Goal: Communication & Community: Answer question/provide support

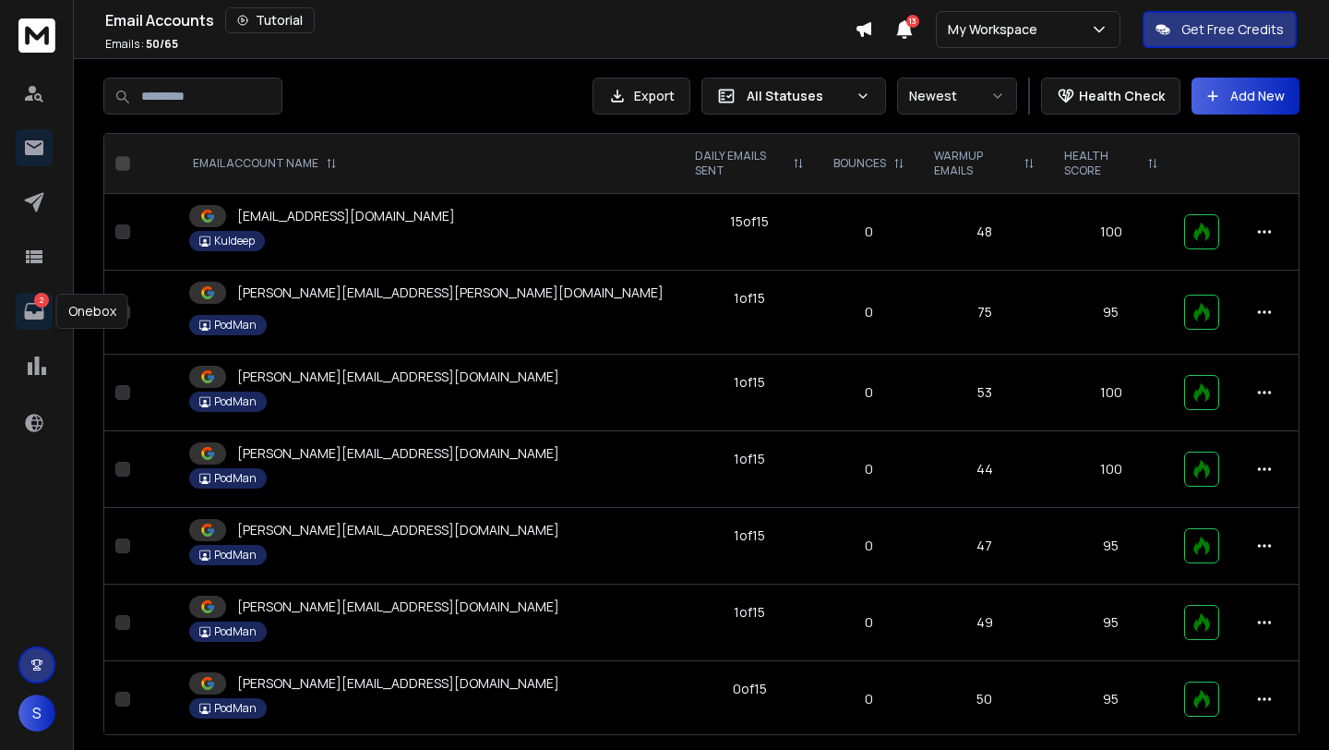
click at [26, 318] on icon at bounding box center [33, 311] width 19 height 17
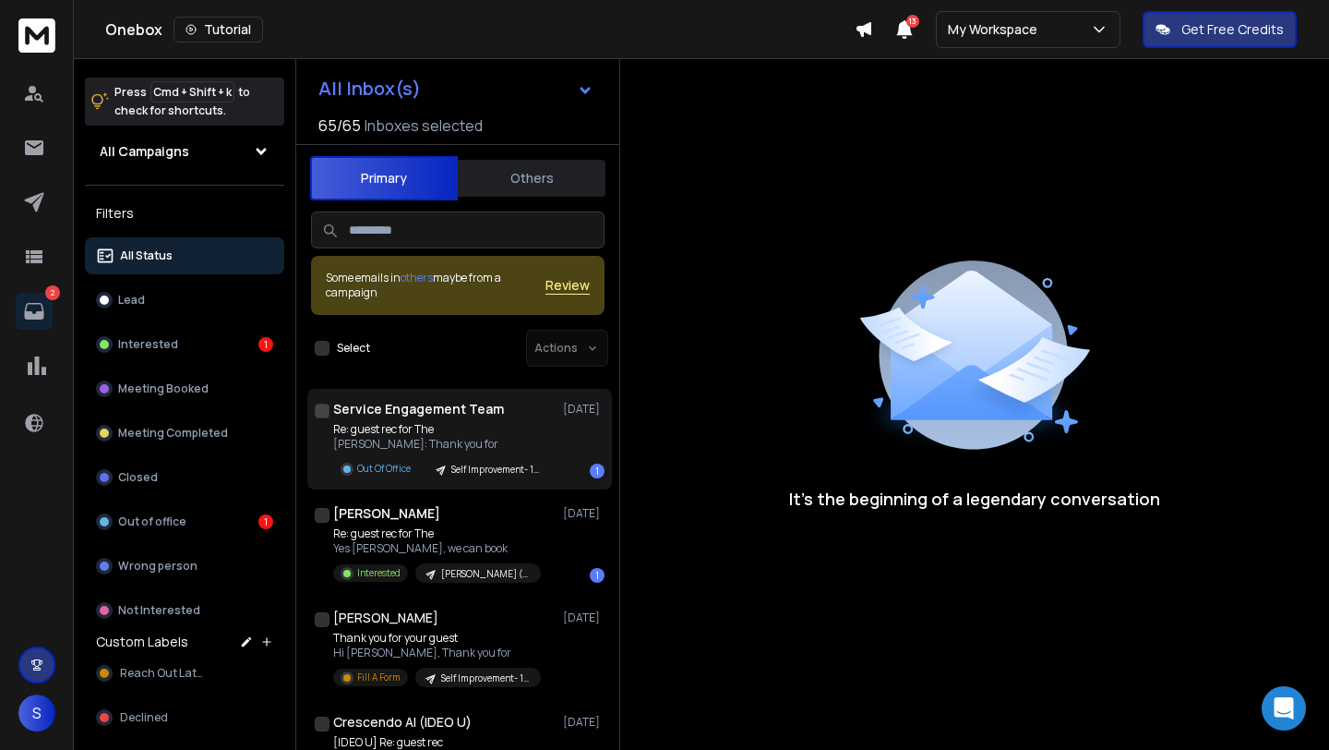
click at [547, 438] on p "[PERSON_NAME]: Thank you for" at bounding box center [442, 444] width 218 height 15
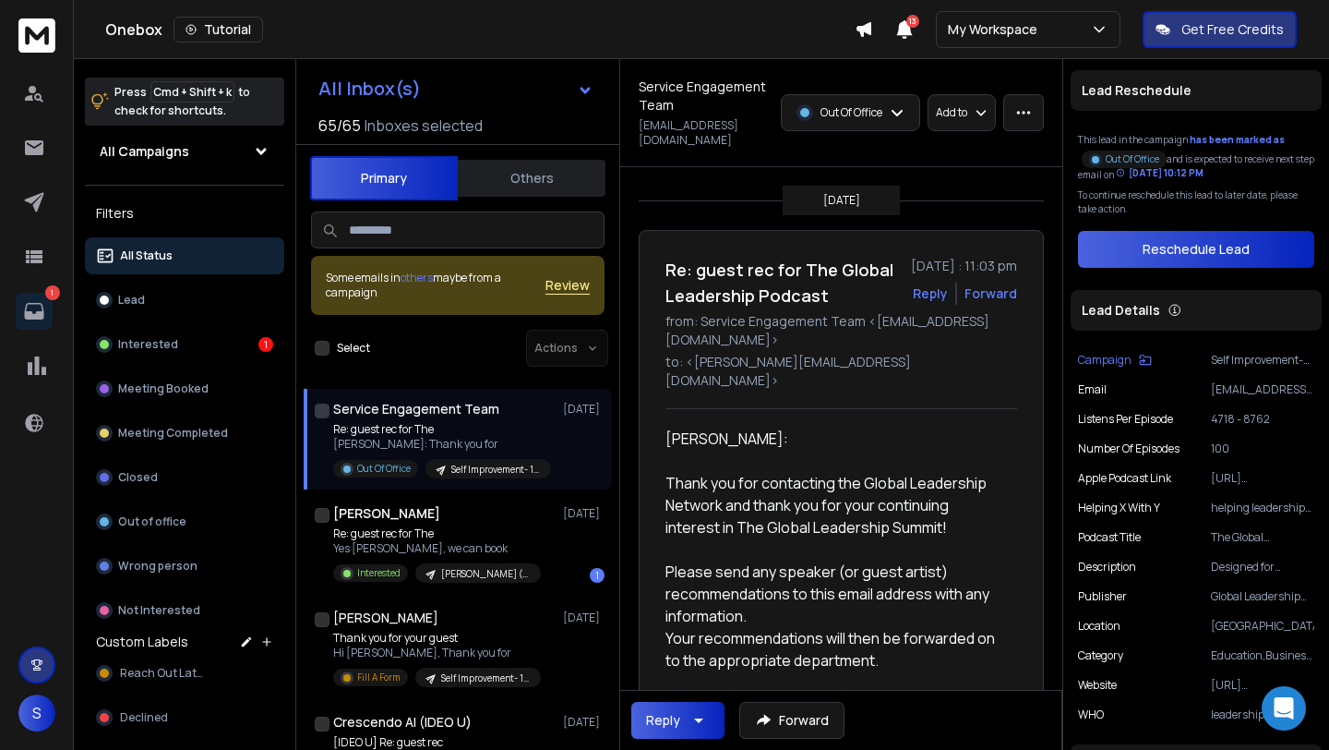
click at [864, 105] on p "Out Of Office" at bounding box center [852, 112] width 62 height 15
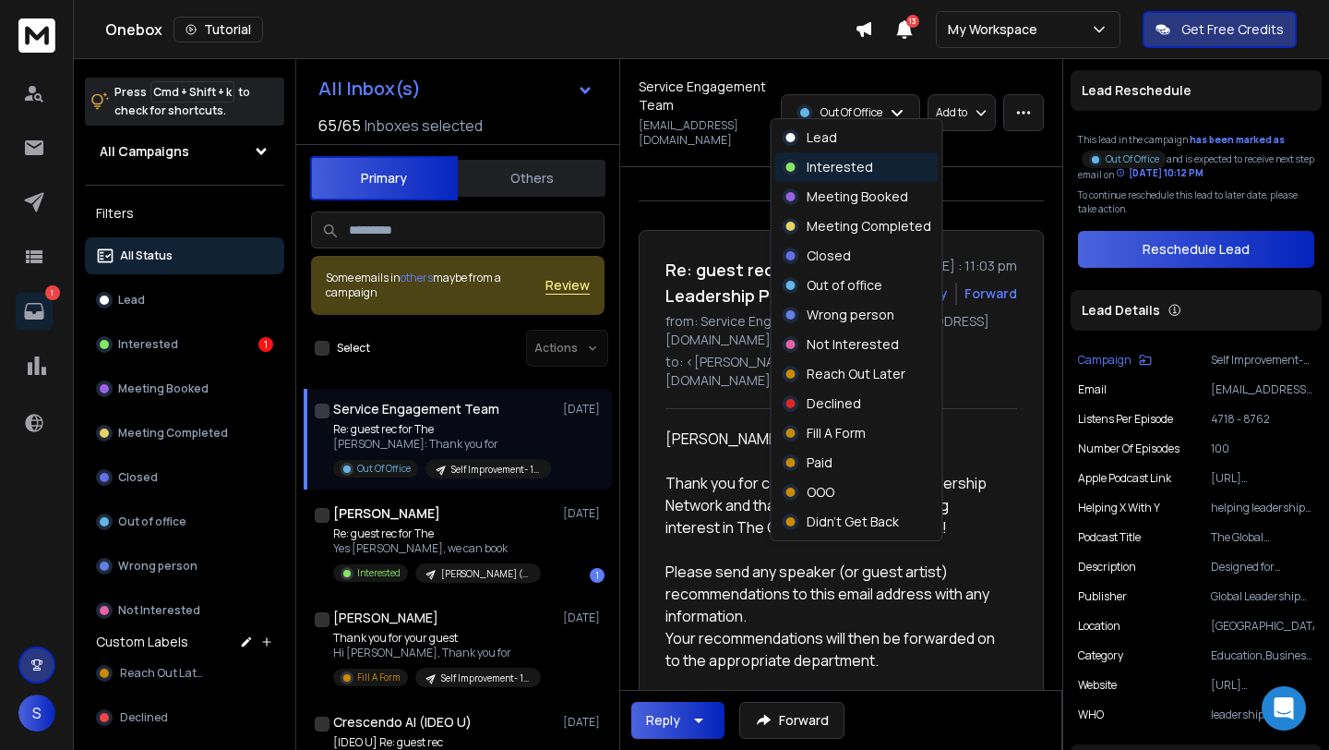
click at [858, 163] on p "Interested" at bounding box center [840, 167] width 66 height 18
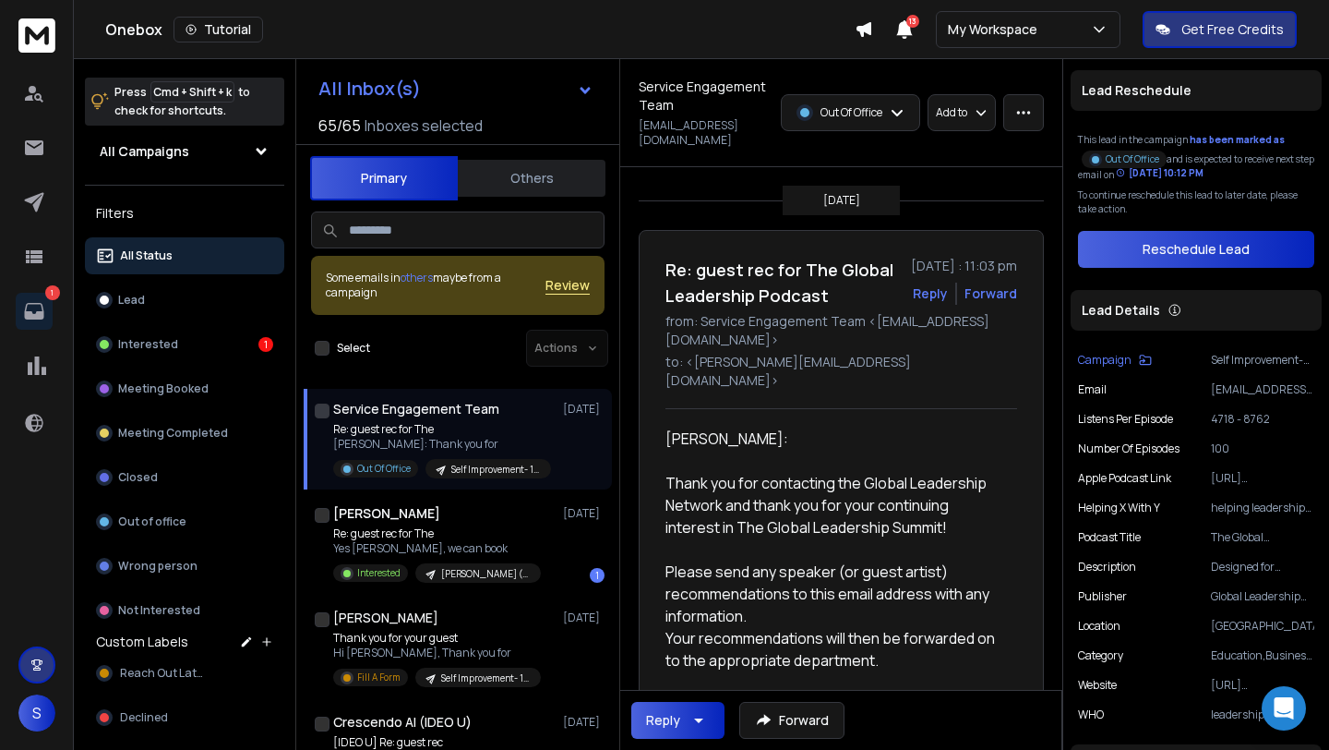
scroll to position [0, 42]
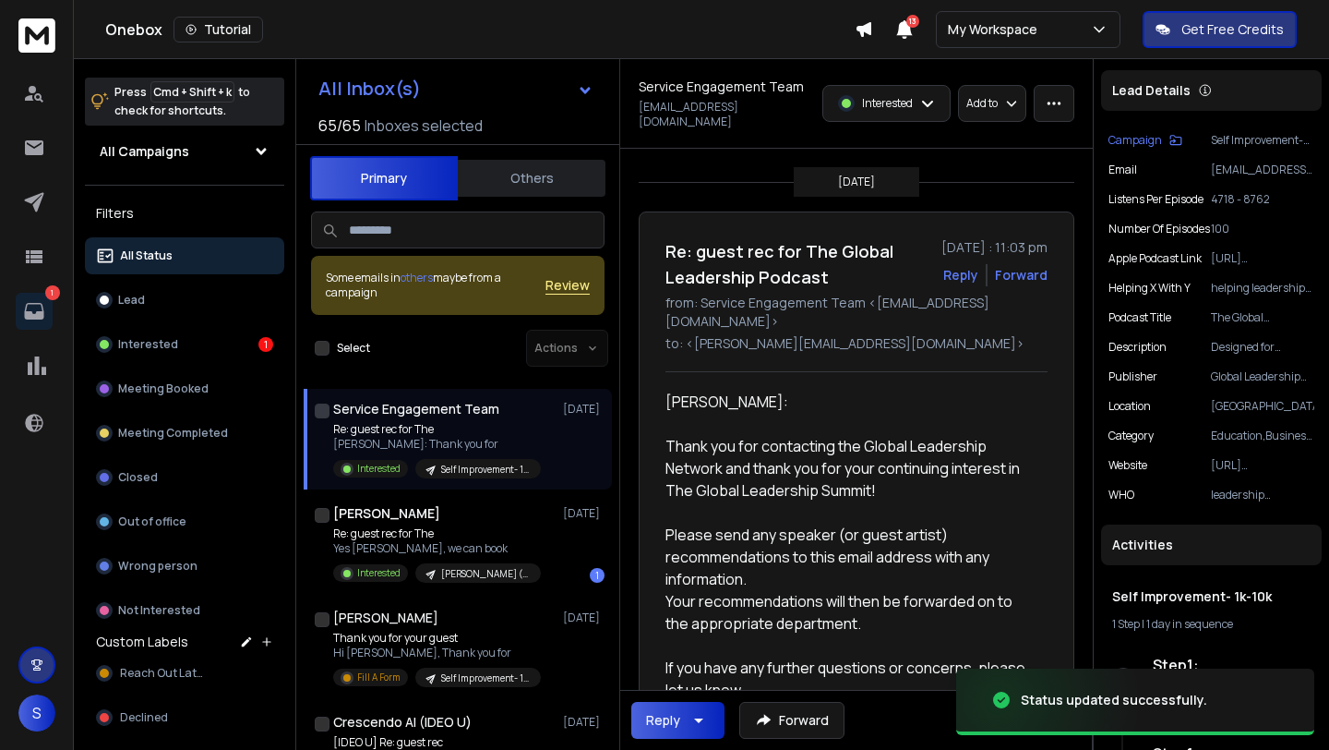
click at [444, 488] on div "Service Engagement Team [DATE] Re: guest rec for The [PERSON_NAME]: Thank you f…" at bounding box center [459, 439] width 305 height 101
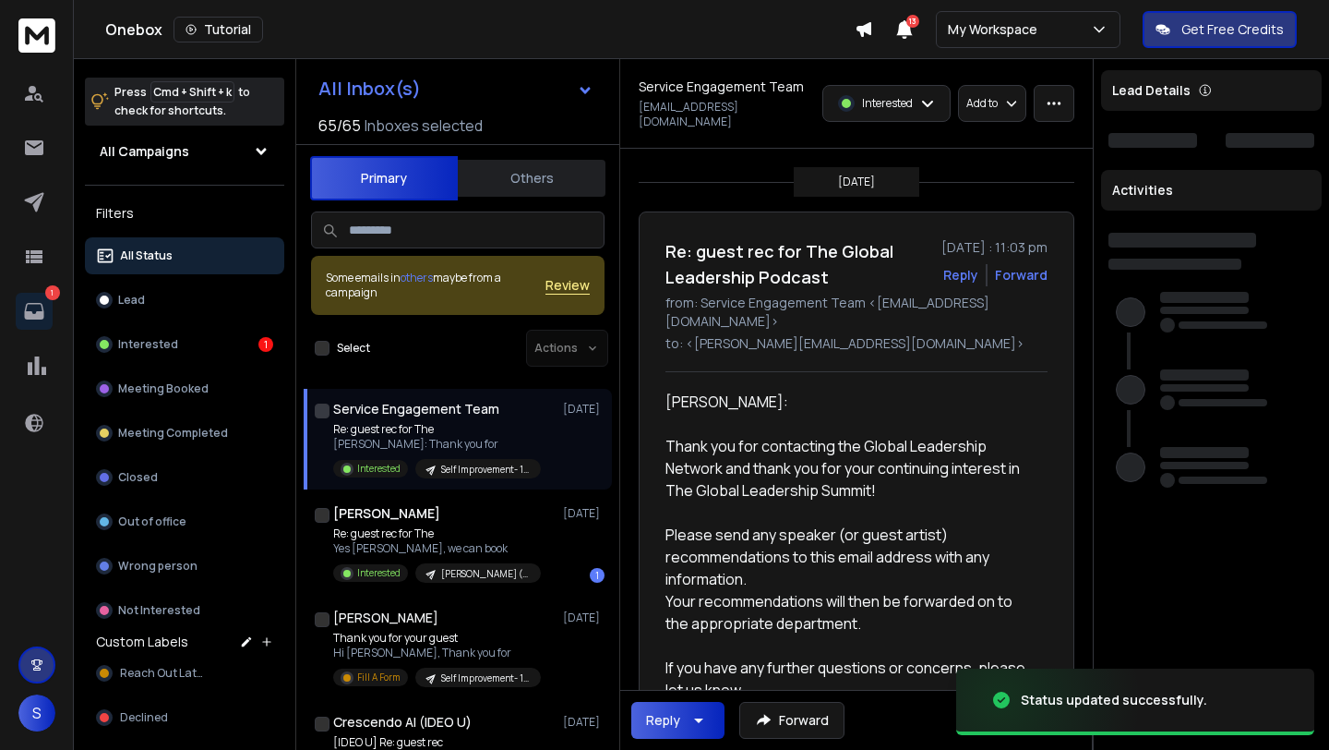
scroll to position [0, 7]
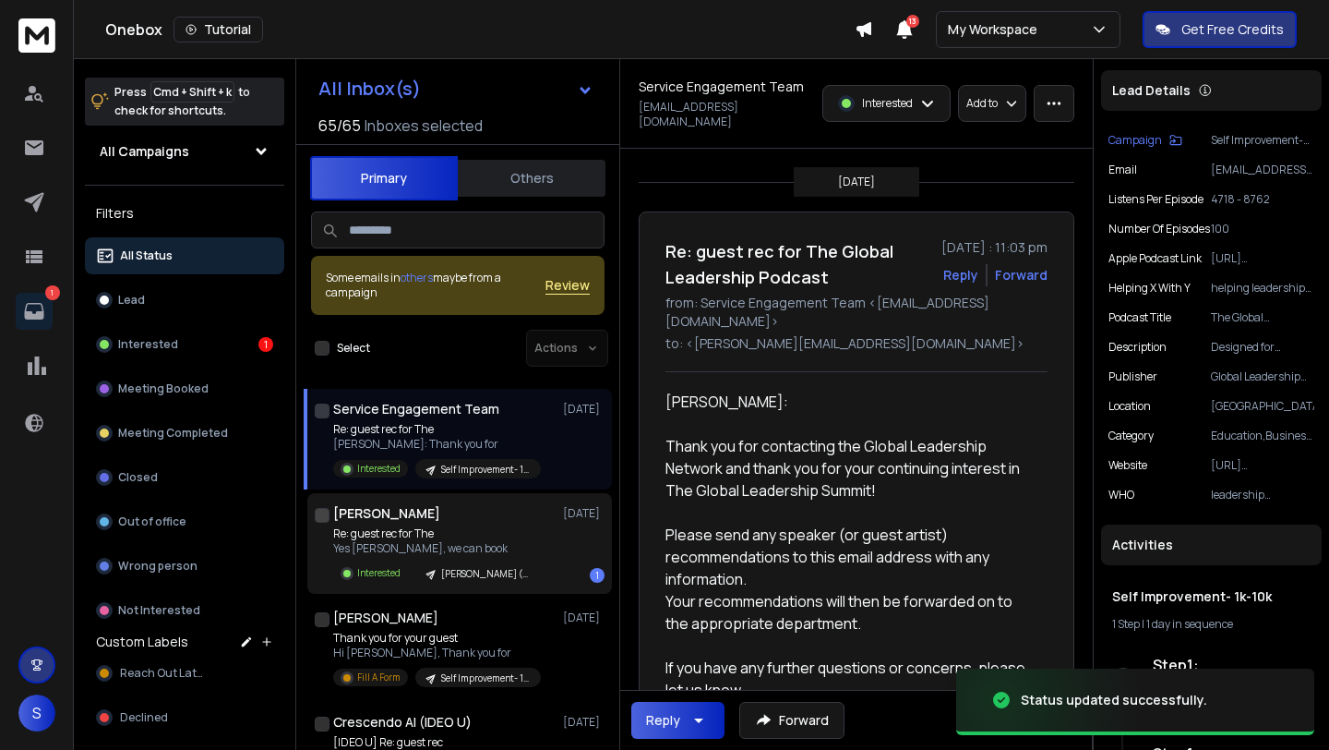
click at [439, 526] on p "Re: guest rec for The" at bounding box center [437, 533] width 208 height 15
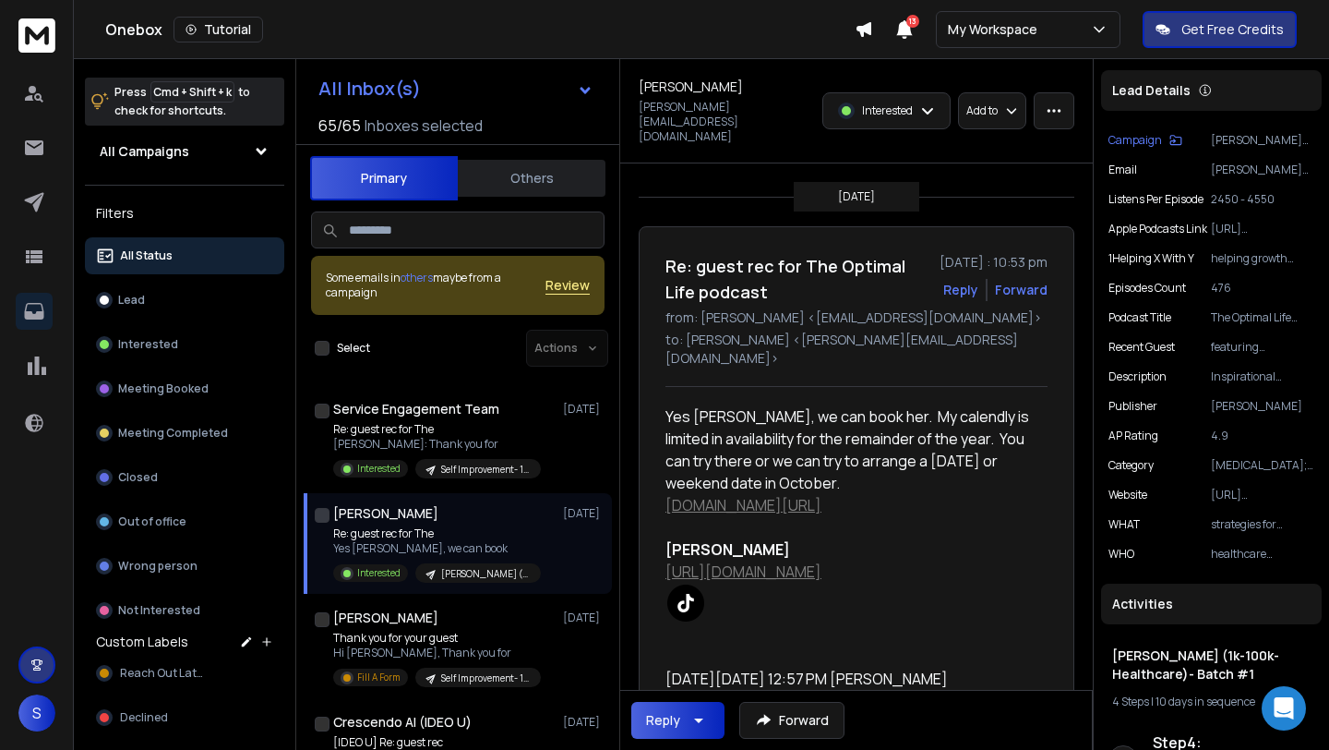
scroll to position [0, 30]
click at [1244, 236] on p "[URL][DOMAIN_NAME]" at bounding box center [1262, 229] width 103 height 15
click at [1263, 502] on p "[URL][DOMAIN_NAME]" at bounding box center [1262, 494] width 103 height 15
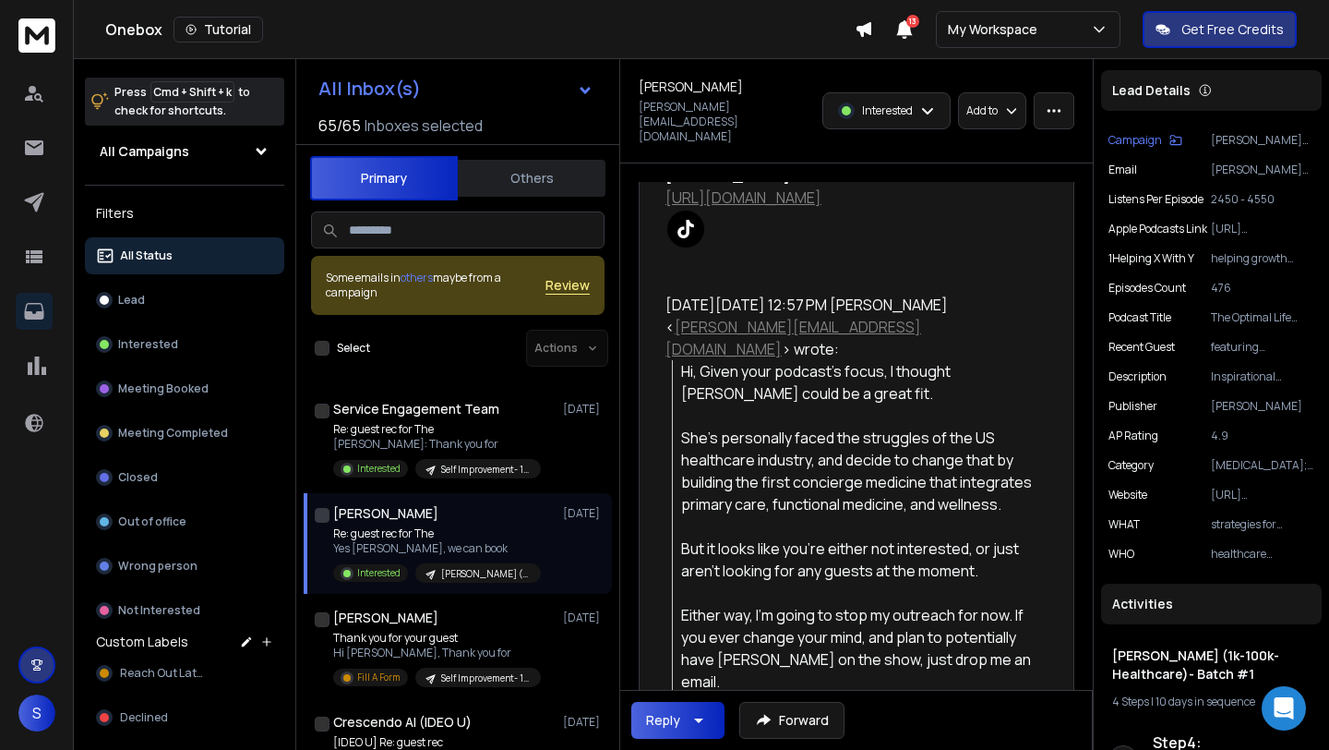
click at [827, 515] on div at bounding box center [857, 526] width 352 height 22
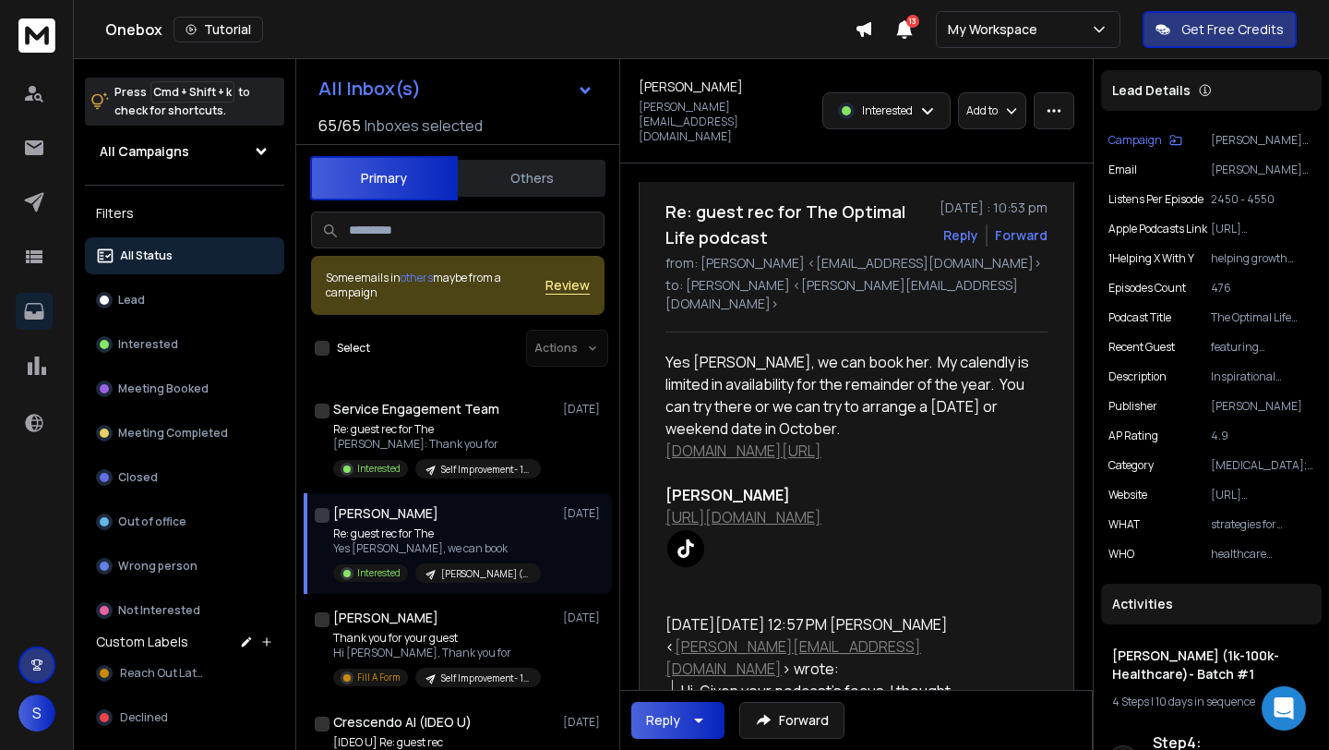
scroll to position [0, 0]
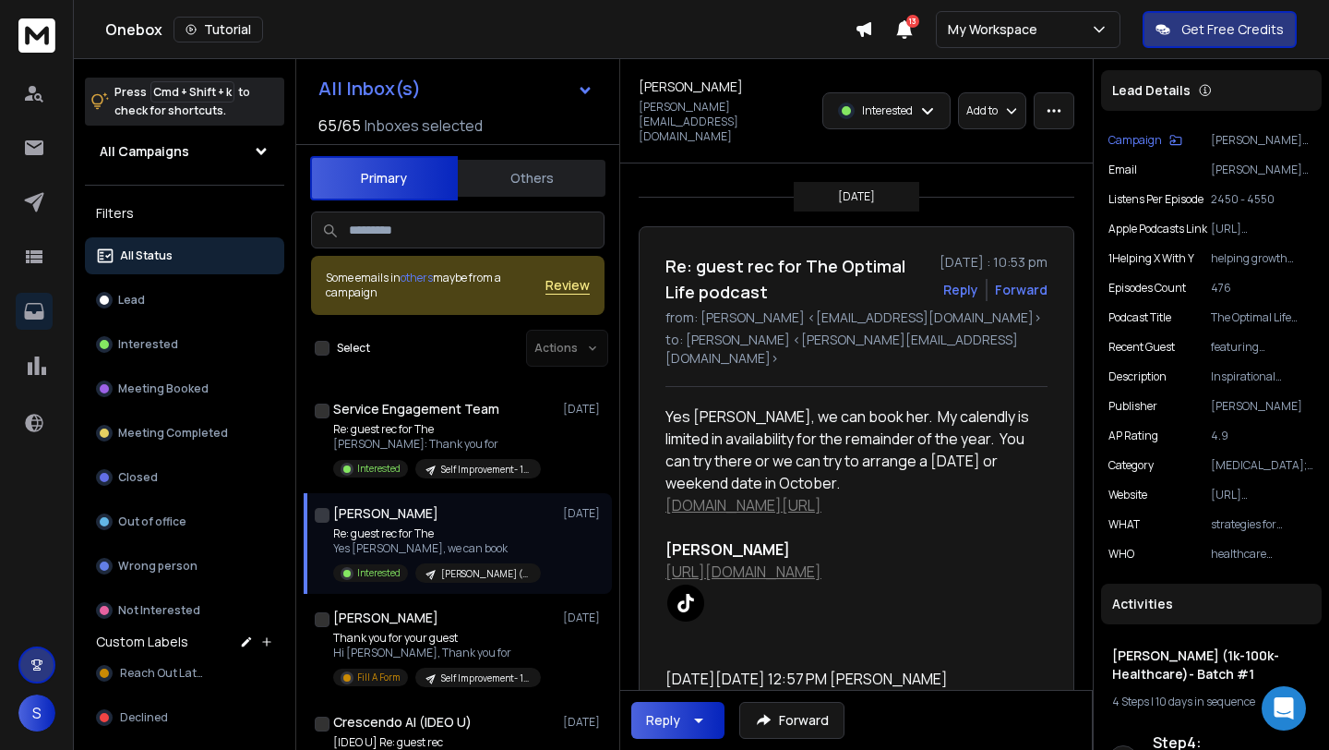
click at [973, 281] on button "Reply" at bounding box center [961, 290] width 35 height 18
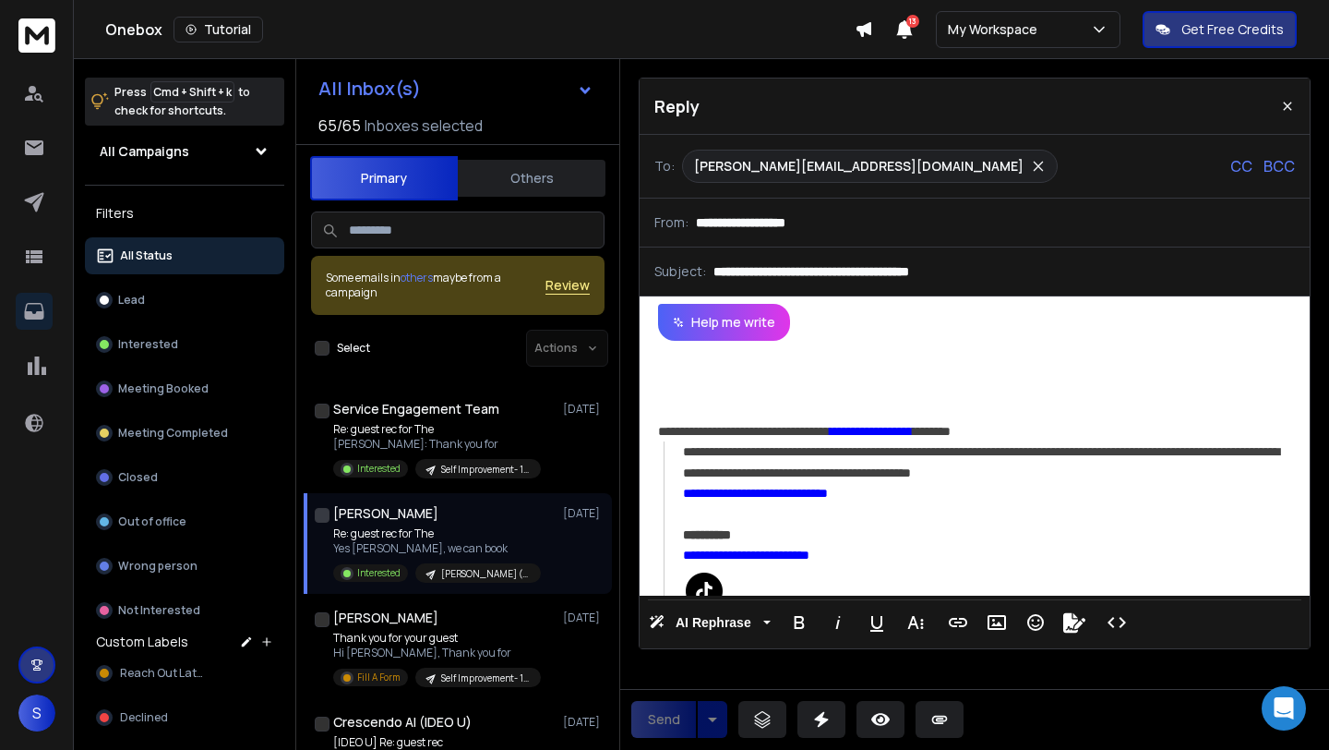
click at [1231, 164] on p "CC" at bounding box center [1242, 166] width 22 height 22
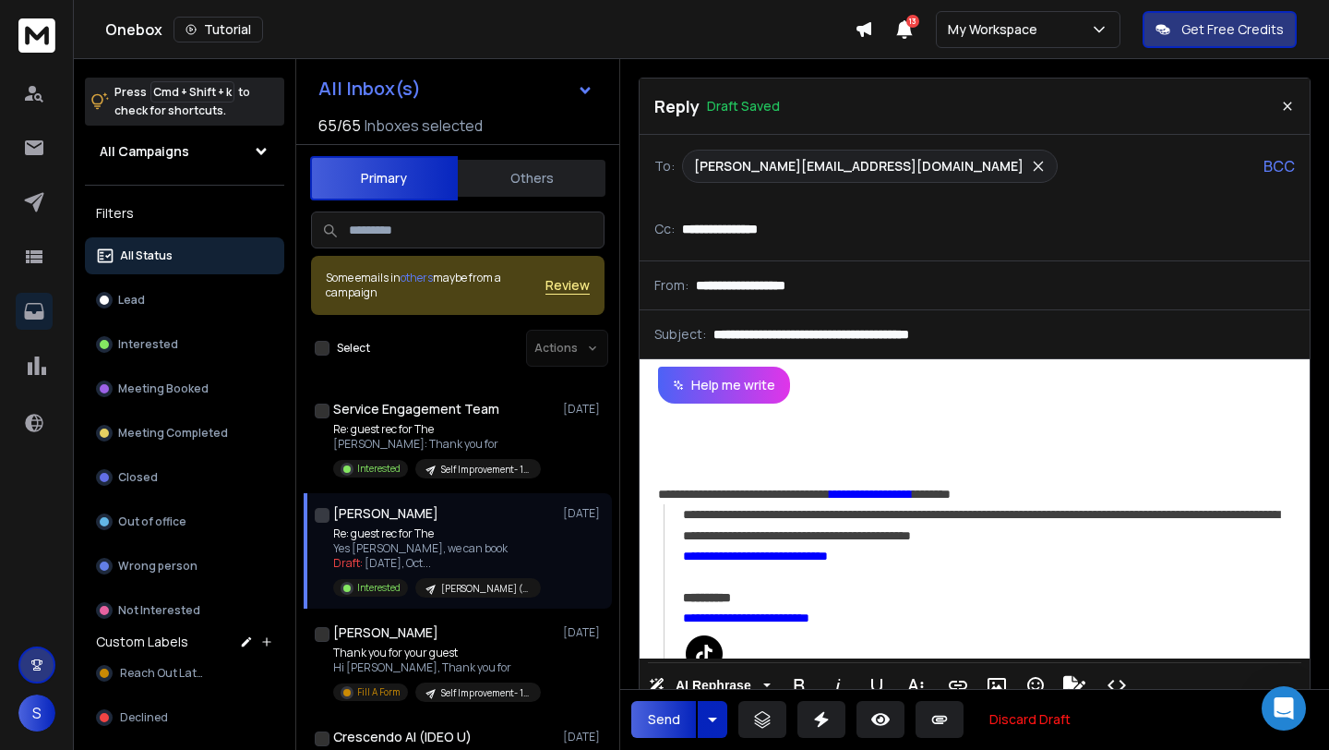
type input "**********"
click at [779, 422] on div "**********" at bounding box center [975, 530] width 670 height 255
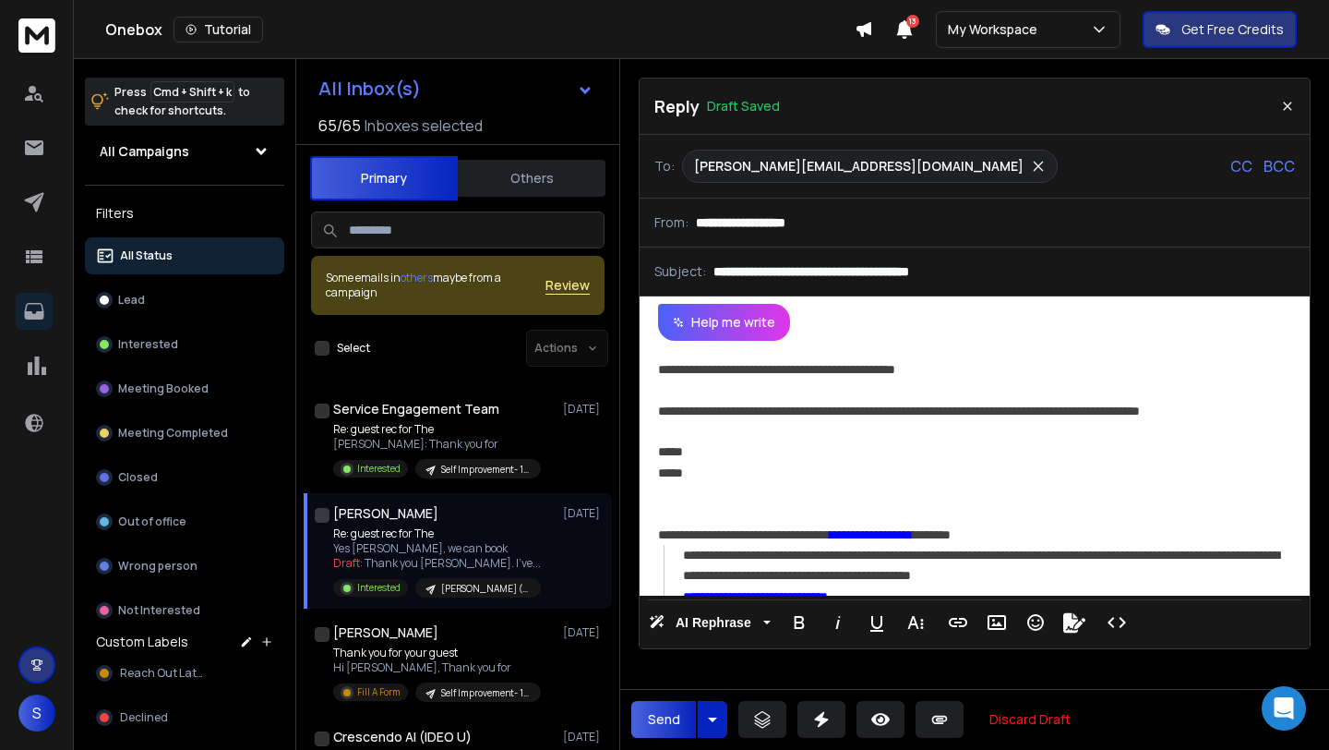
click at [1242, 172] on p "CC" at bounding box center [1242, 166] width 22 height 22
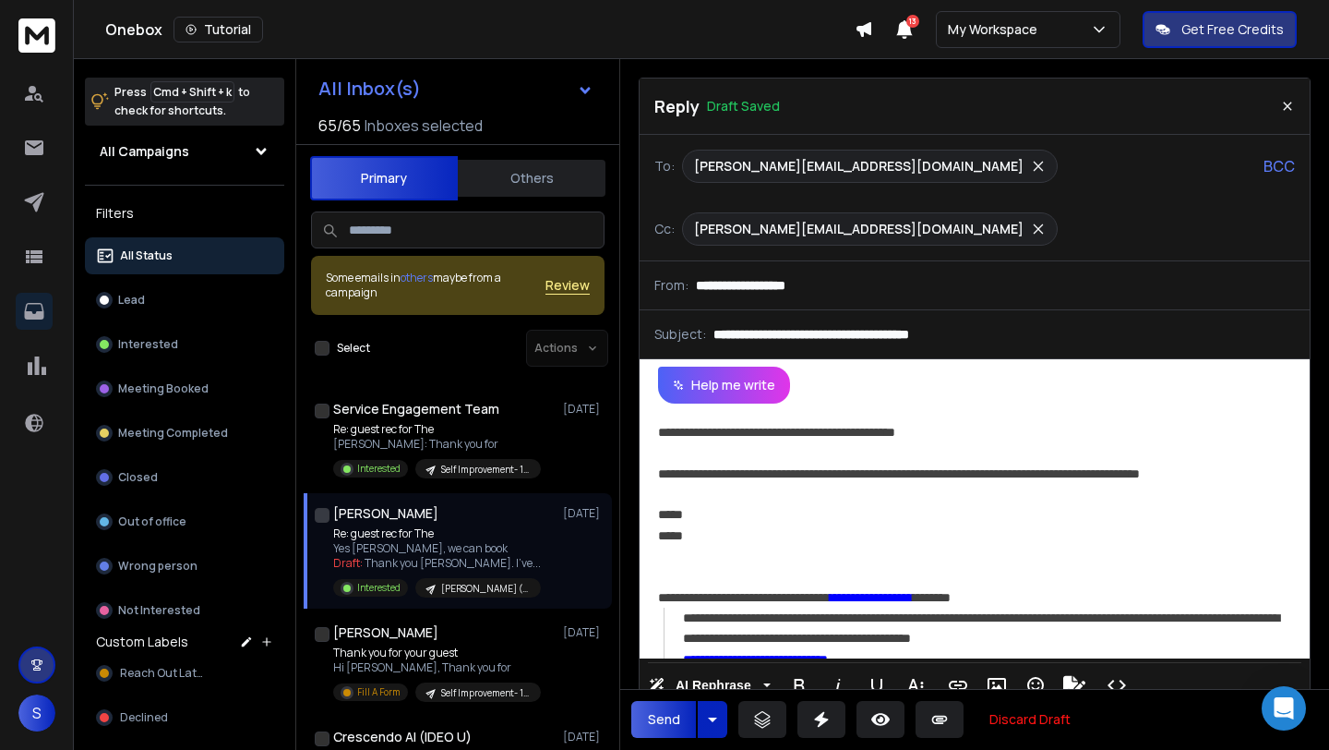
click at [663, 709] on button "Send" at bounding box center [663, 719] width 65 height 37
